Goal: Check status: Check status

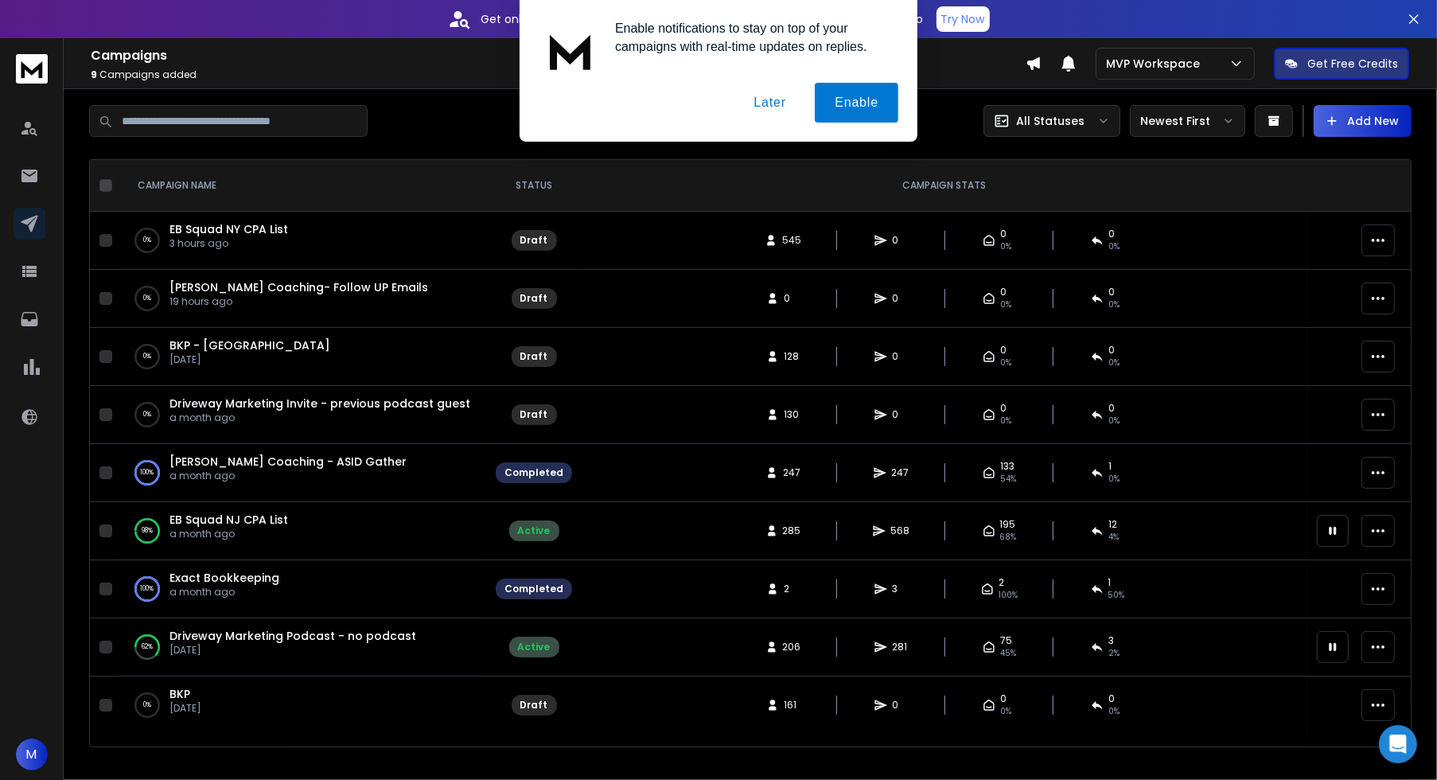
click at [764, 111] on button "Later" at bounding box center [769, 103] width 72 height 40
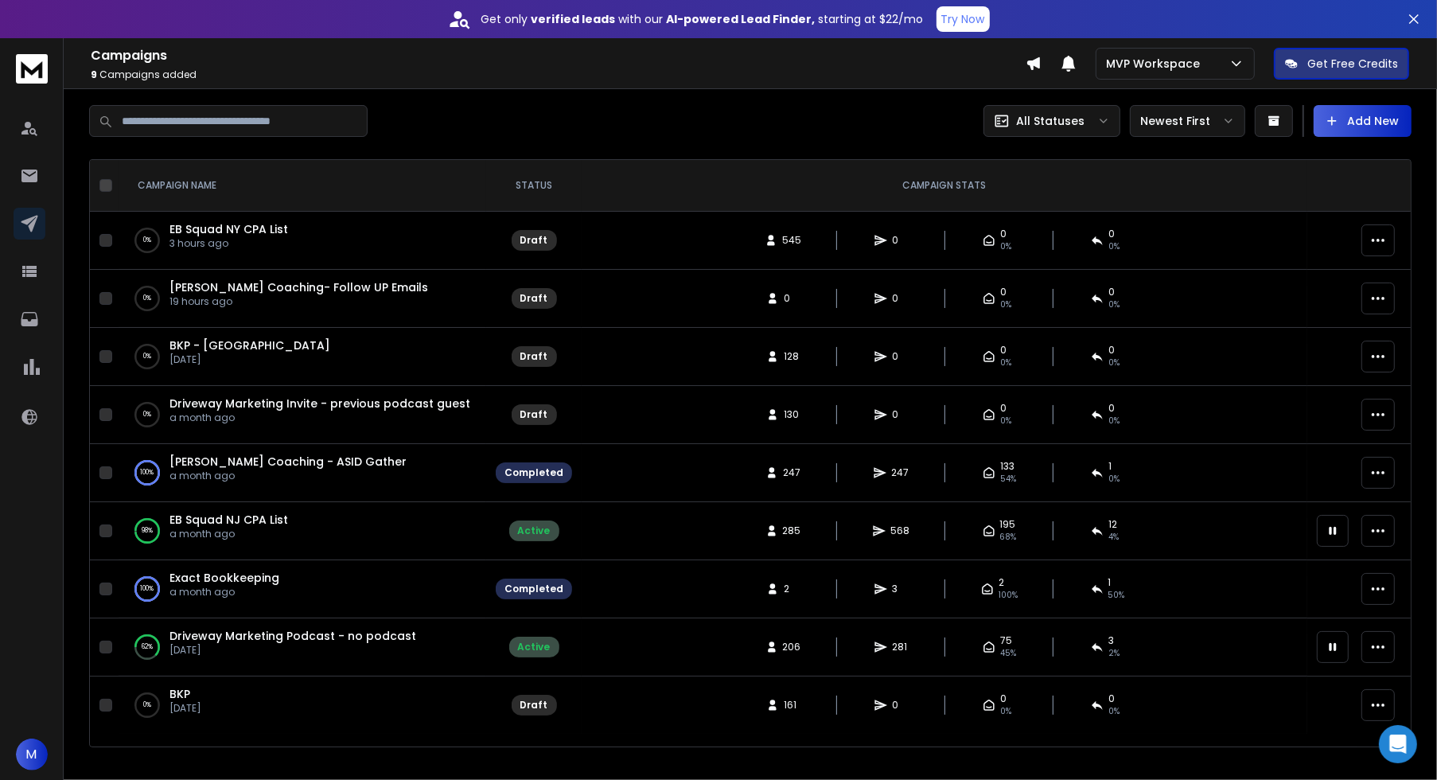
click at [208, 226] on span "EB Squad NY CPA List" at bounding box center [228, 229] width 119 height 16
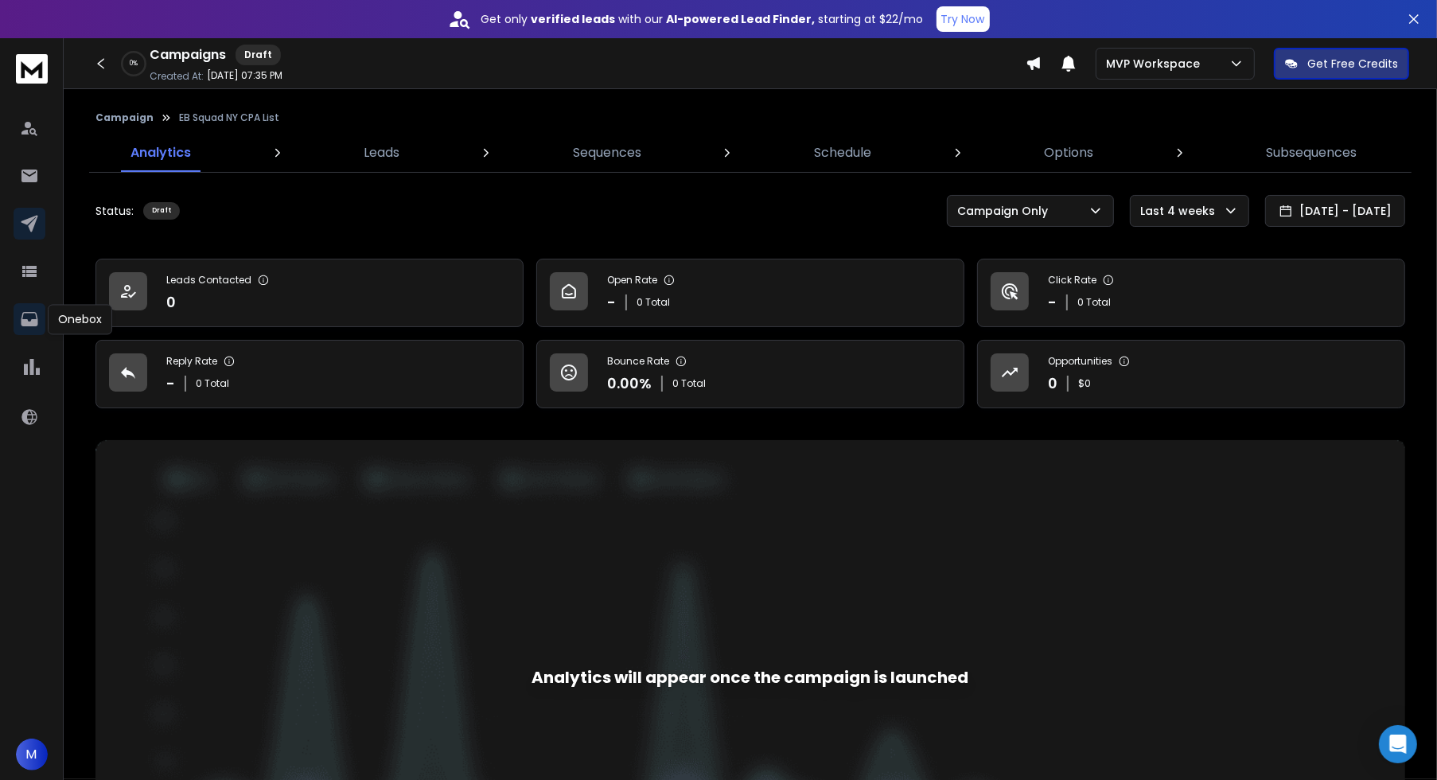
click at [37, 322] on icon at bounding box center [29, 318] width 19 height 19
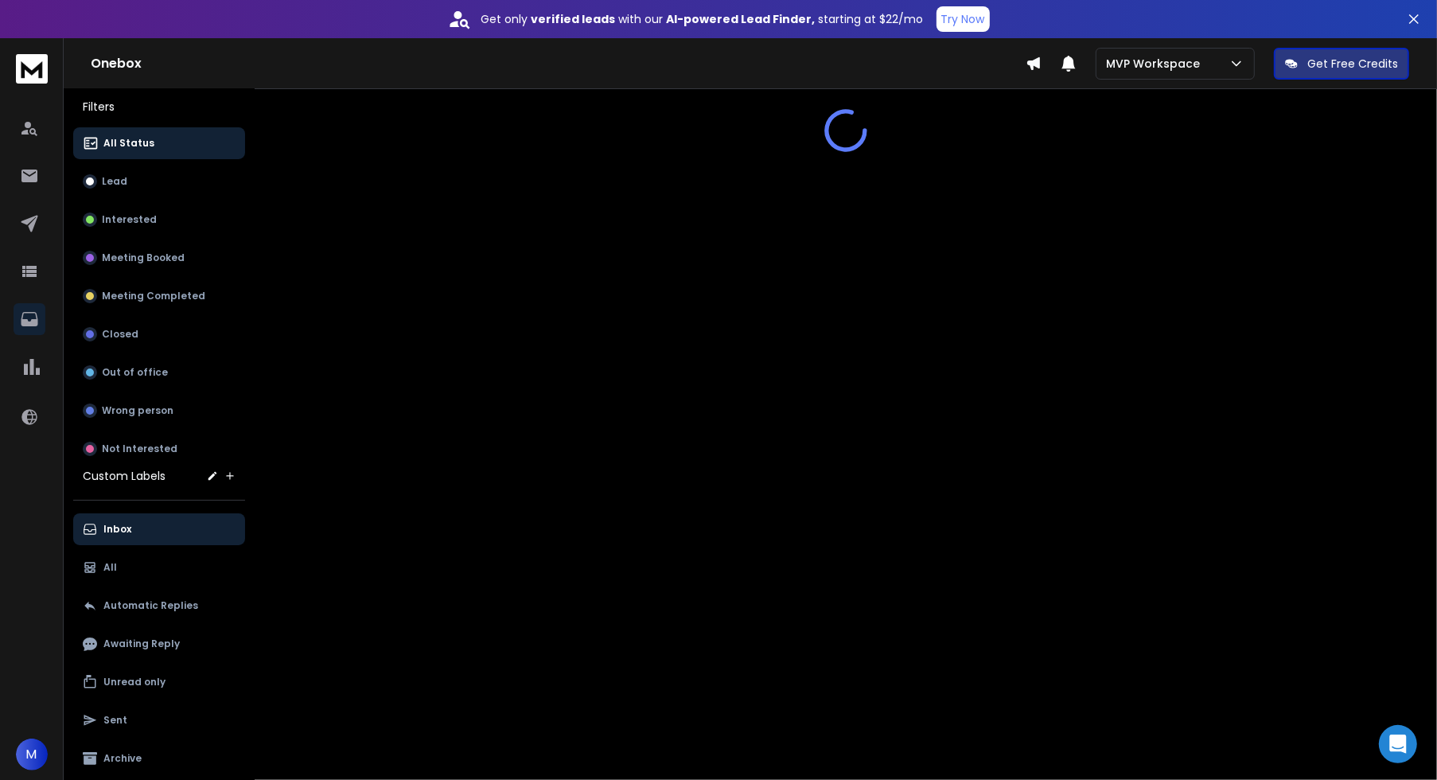
scroll to position [138, 0]
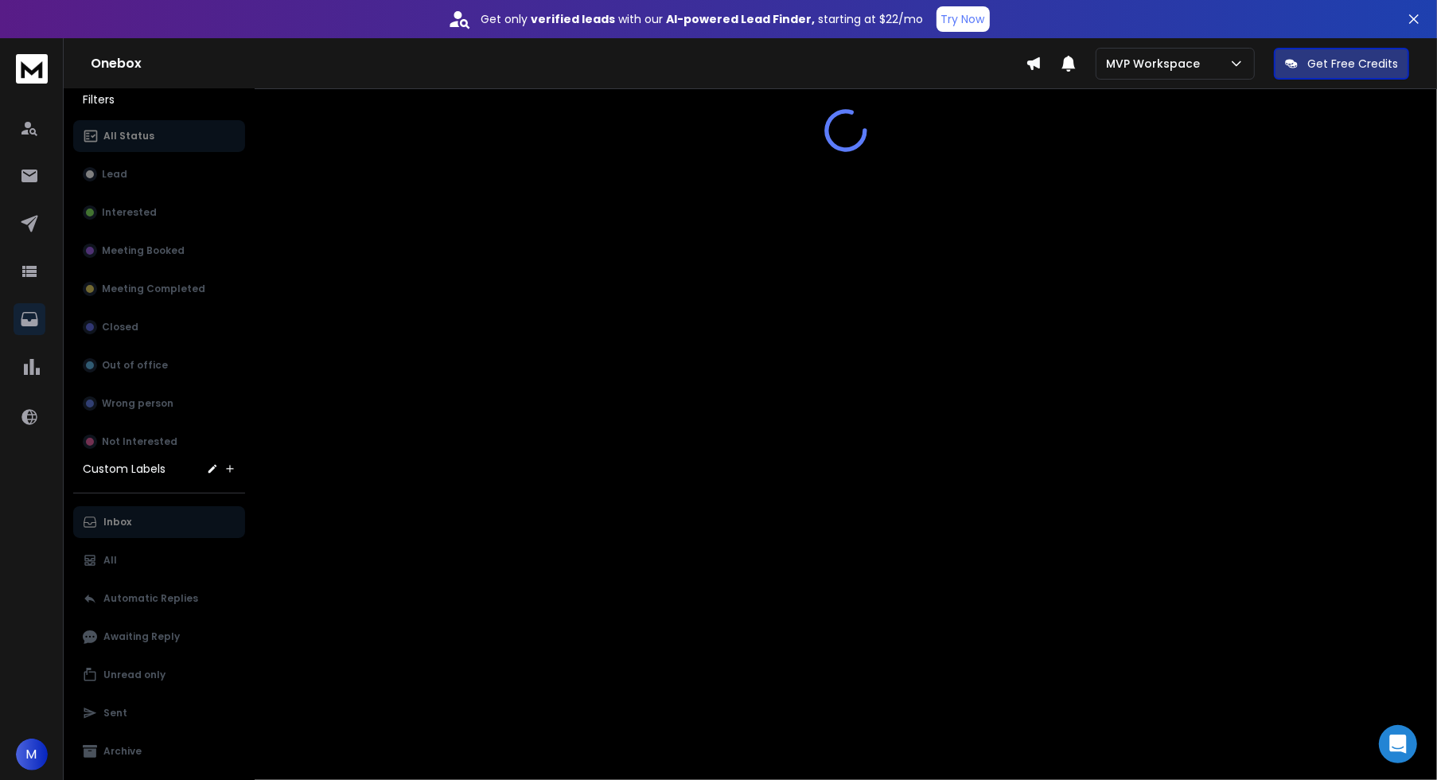
click at [150, 509] on div "Inbox All Automatic Replies Awaiting Reply Unread only Sent Archive" at bounding box center [159, 655] width 172 height 299
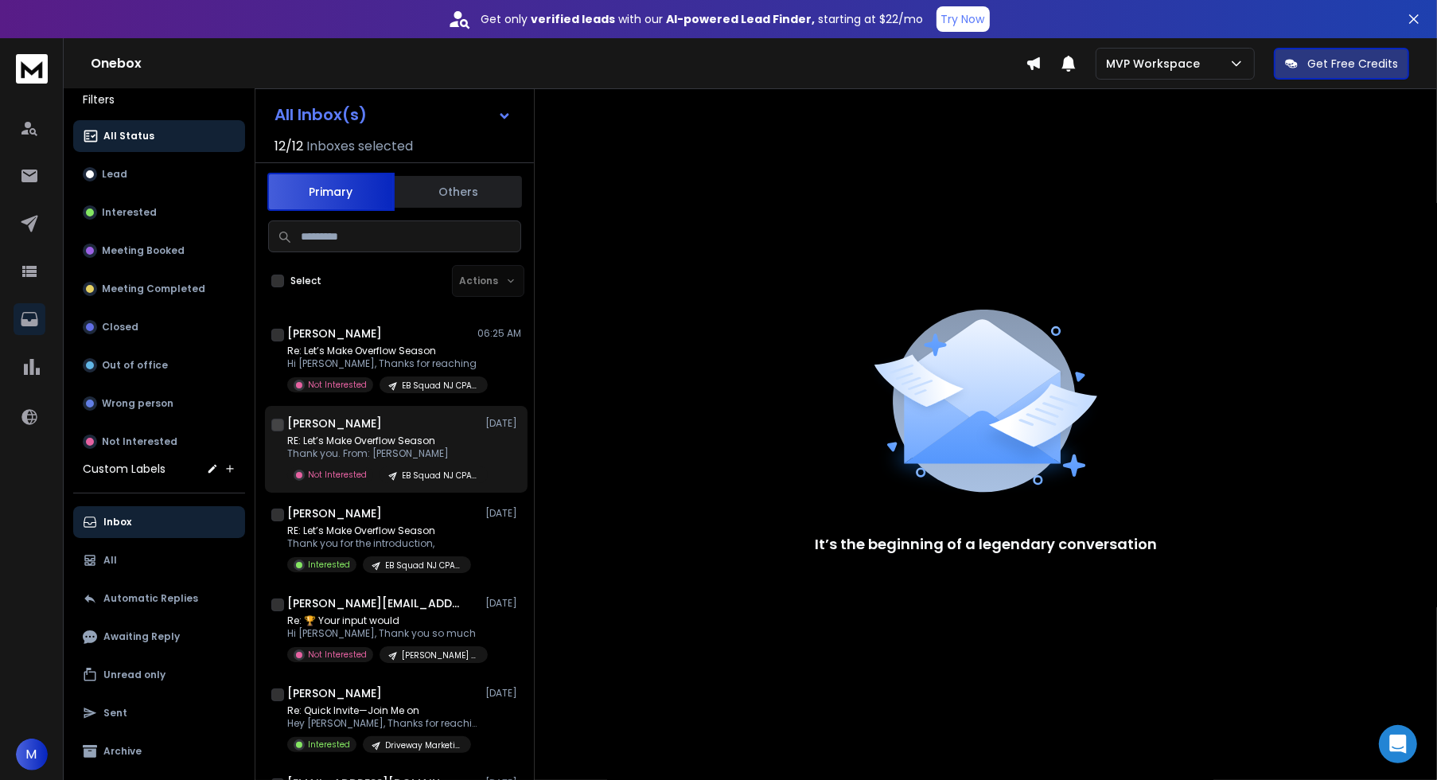
click at [385, 440] on p "RE: Let’s Make Overflow Season" at bounding box center [382, 440] width 191 height 13
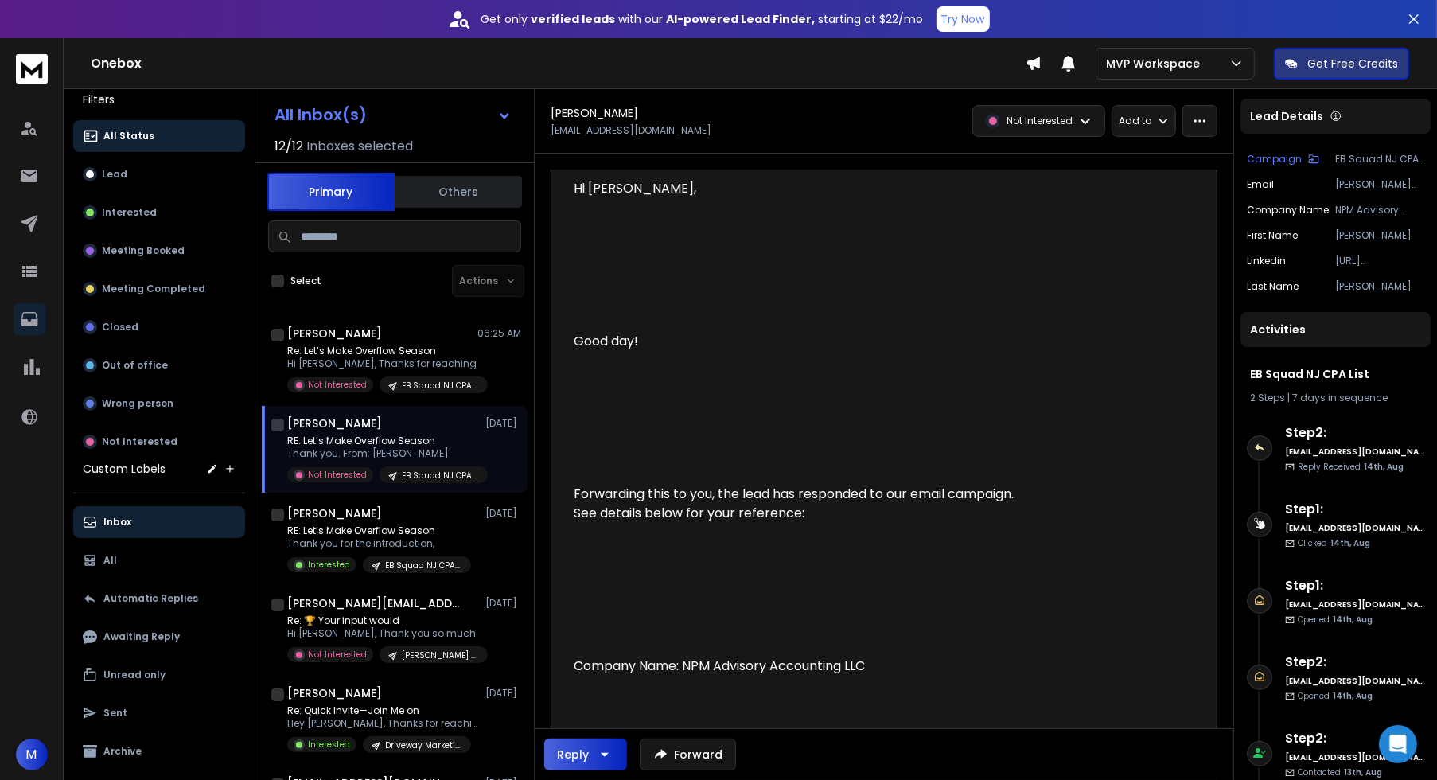
scroll to position [555, 0]
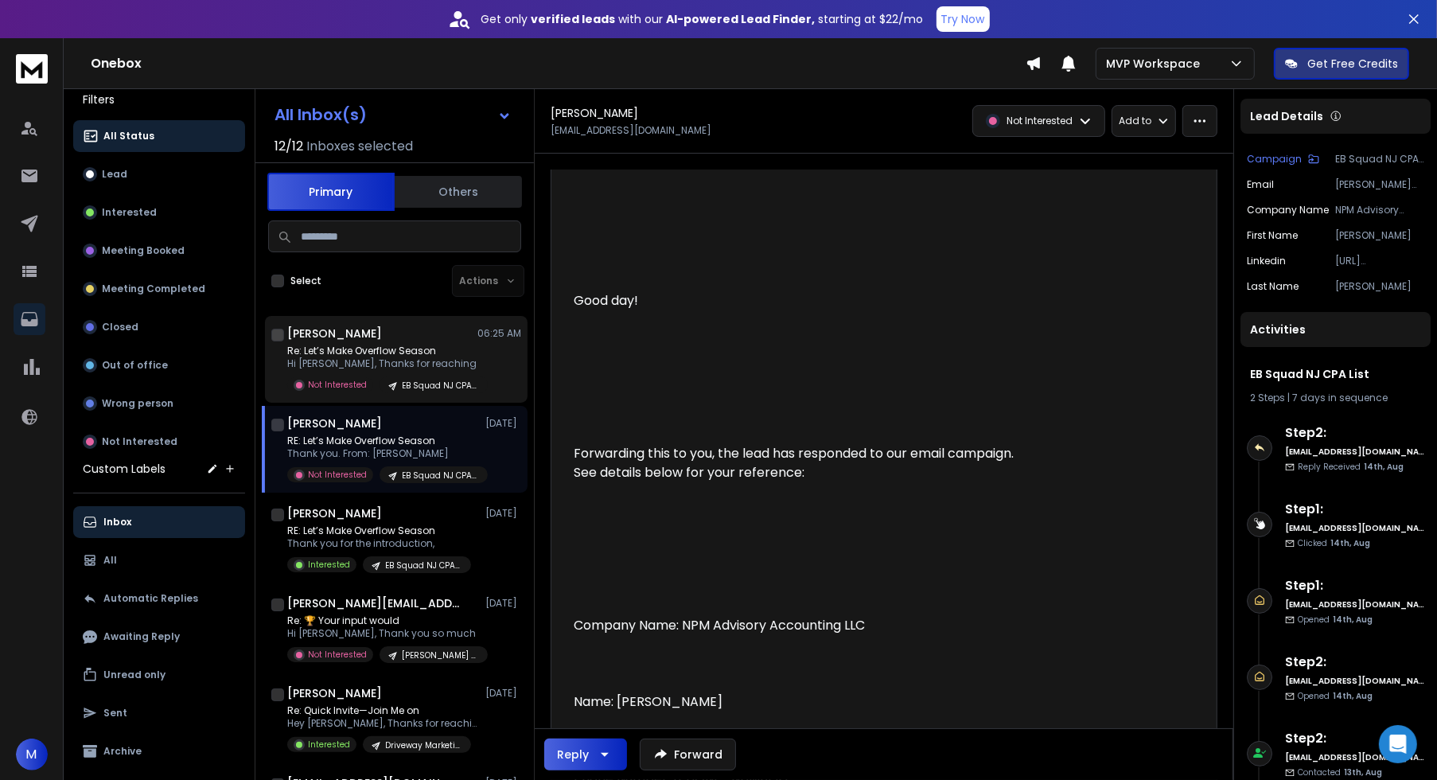
click at [333, 348] on p "Re: Let’s Make Overflow Season" at bounding box center [382, 350] width 191 height 13
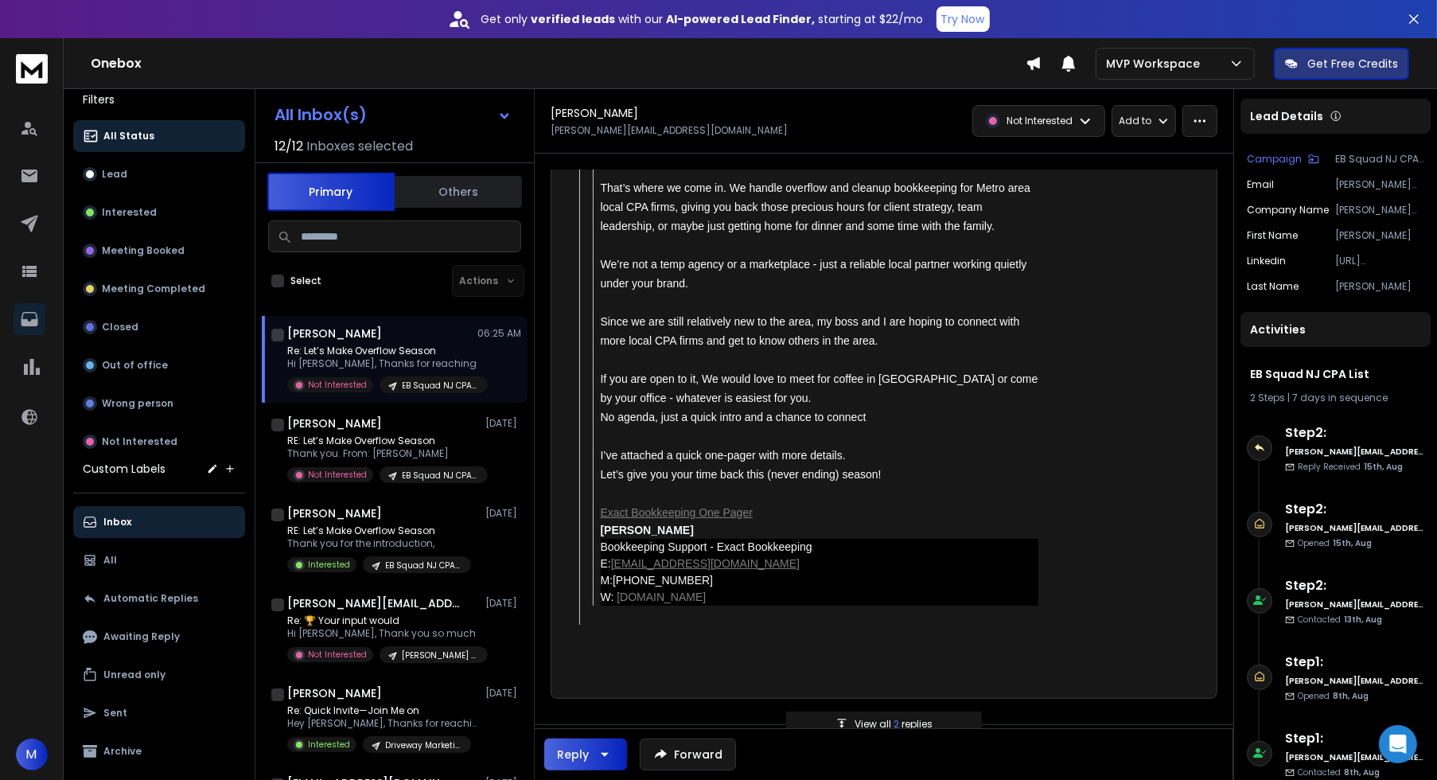
scroll to position [1225, 0]
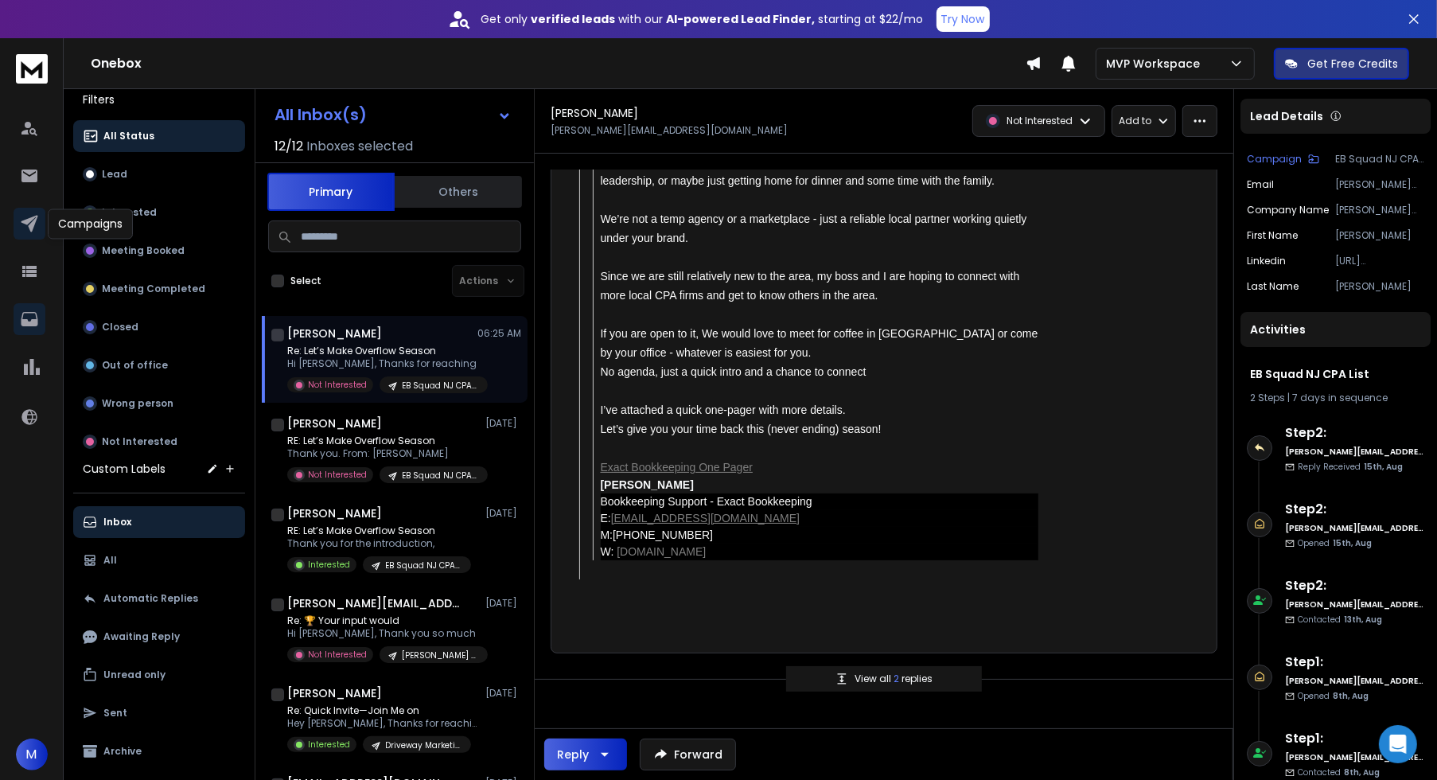
click at [35, 227] on icon at bounding box center [29, 223] width 19 height 19
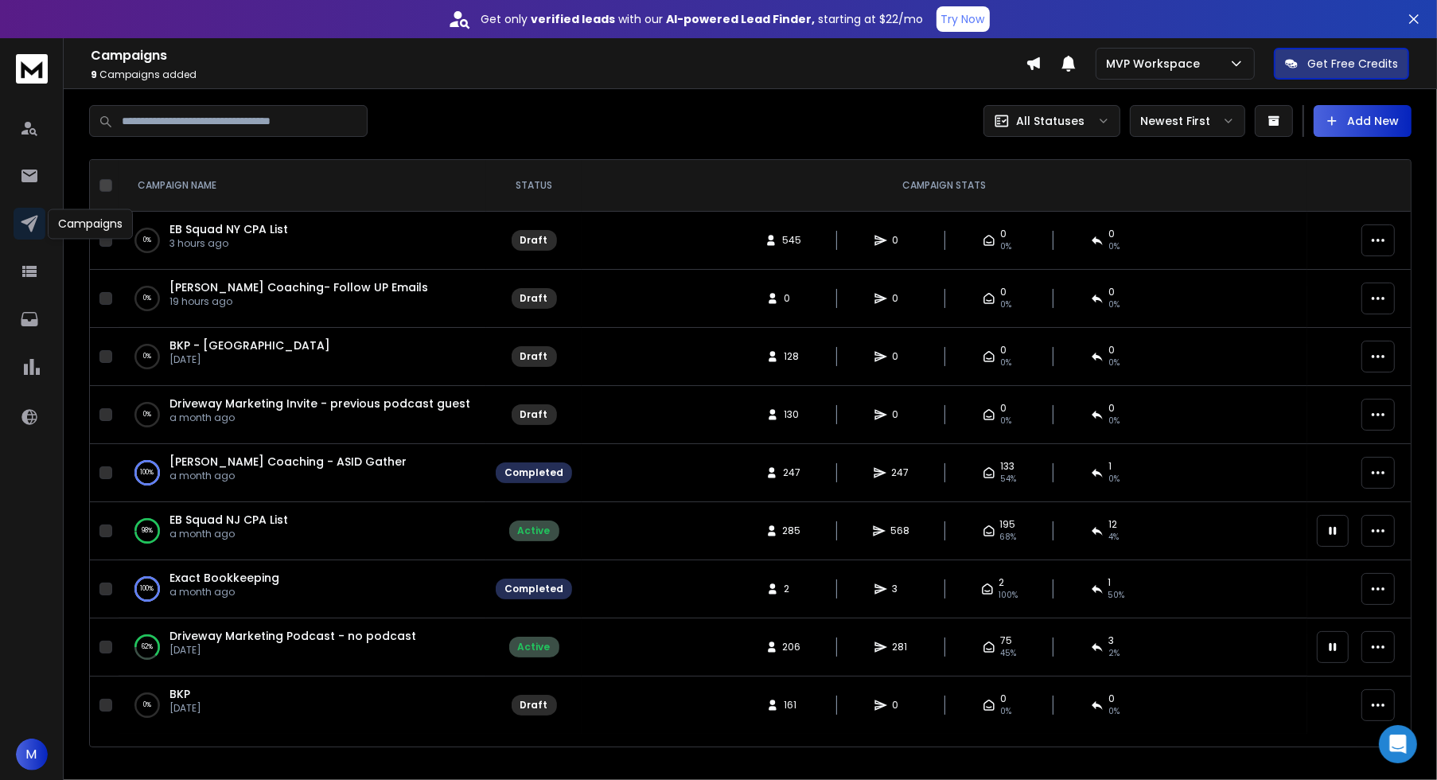
click at [263, 523] on span "EB Squad NJ CPA List" at bounding box center [228, 520] width 119 height 16
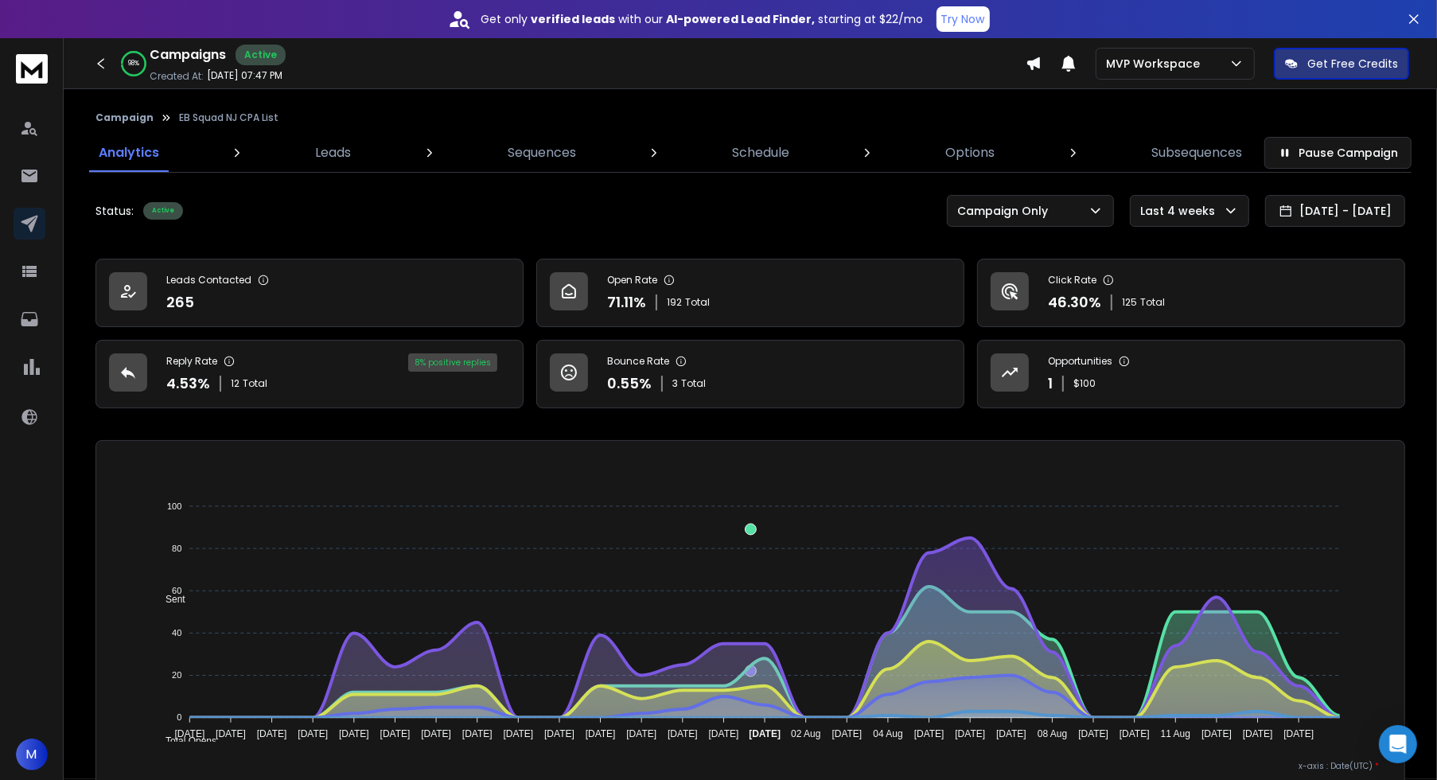
click at [631, 382] on p "0.55 %" at bounding box center [629, 383] width 45 height 22
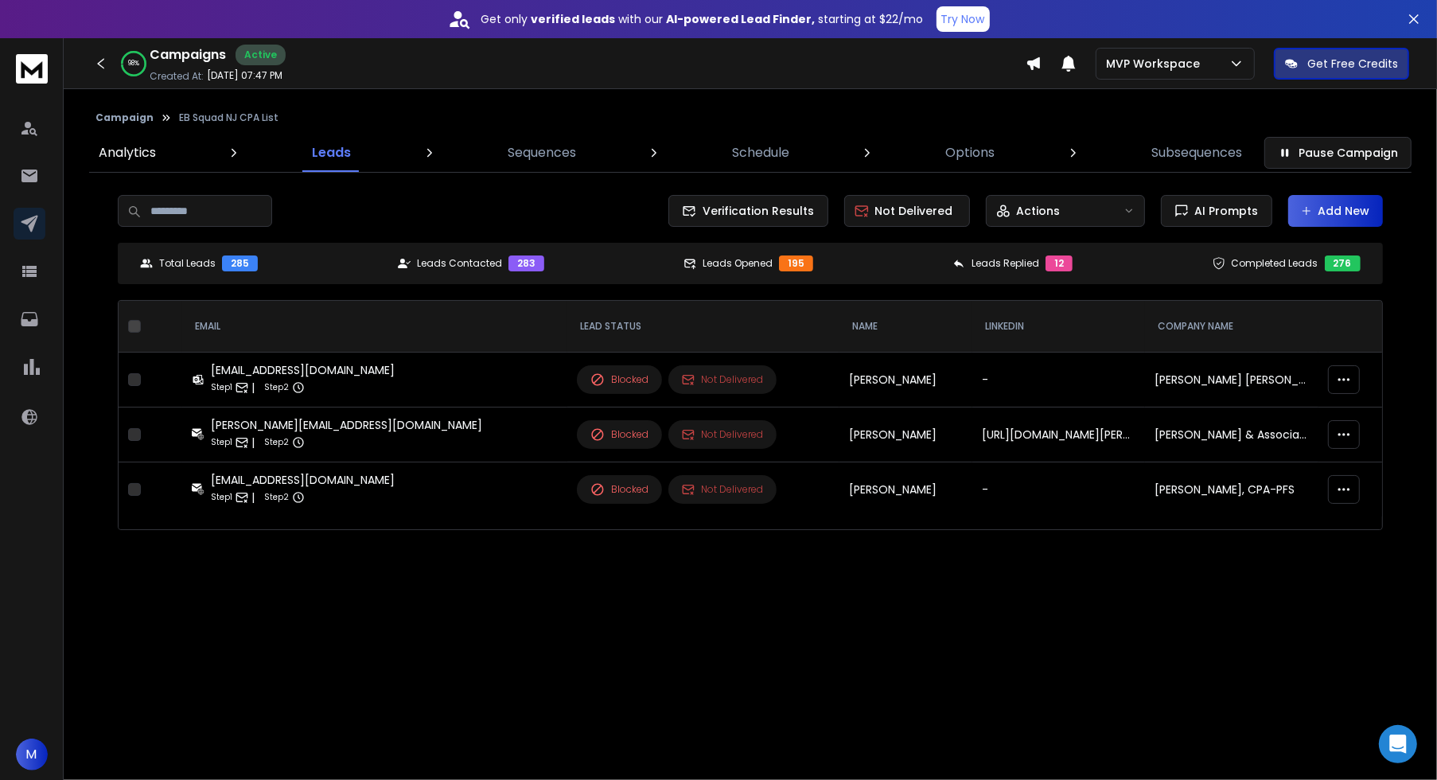
click at [148, 156] on p "Analytics" at bounding box center [127, 152] width 57 height 19
